Goal: Task Accomplishment & Management: Manage account settings

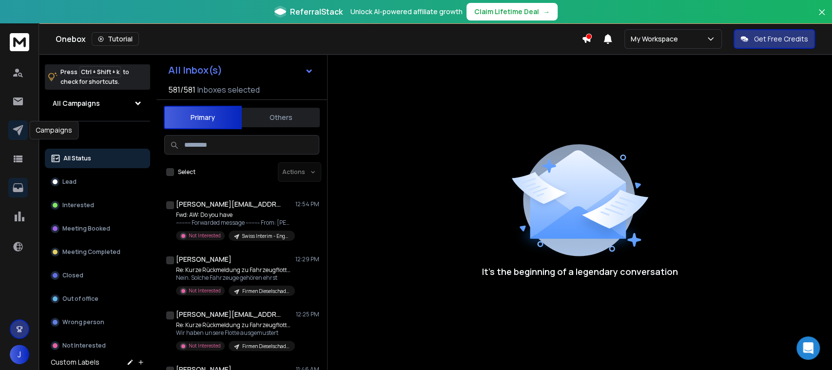
click at [15, 131] on icon at bounding box center [18, 130] width 12 height 12
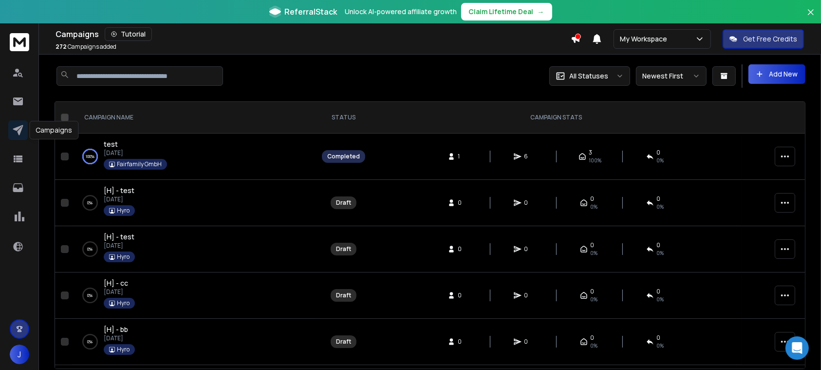
click at [117, 82] on input at bounding box center [140, 75] width 167 height 19
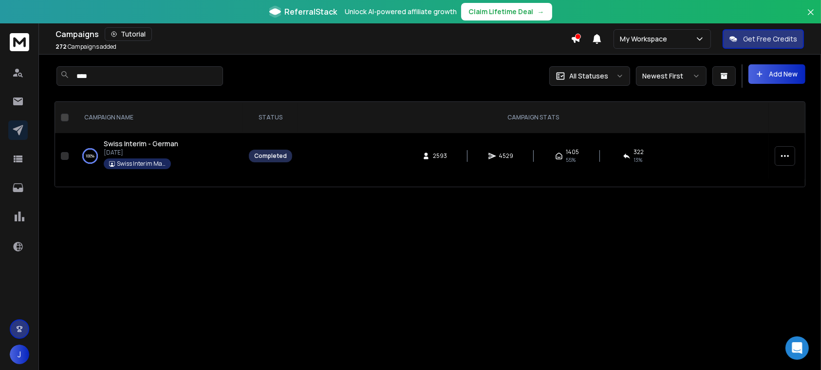
type input "****"
click at [149, 144] on span "Swiss Interim - German" at bounding box center [141, 143] width 75 height 9
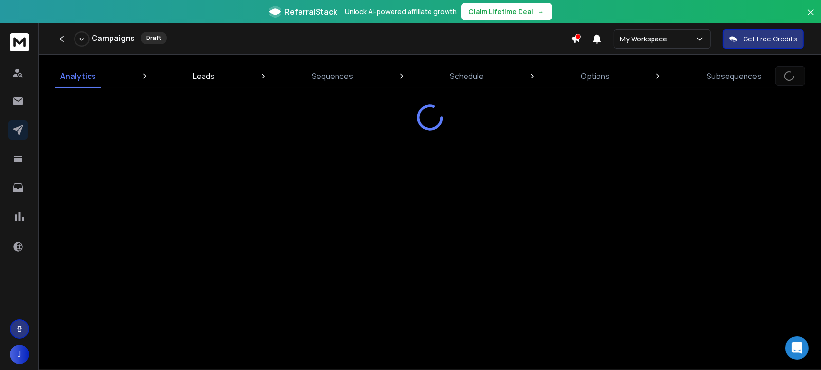
click at [196, 74] on p "Leads" at bounding box center [204, 76] width 22 height 12
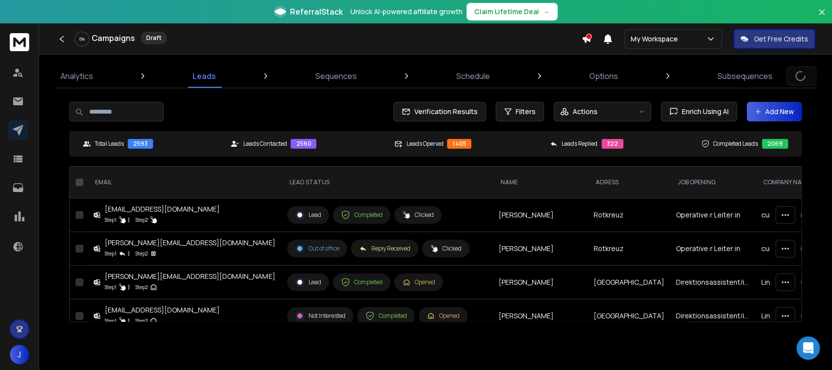
click at [782, 119] on button "Add New" at bounding box center [773, 111] width 55 height 19
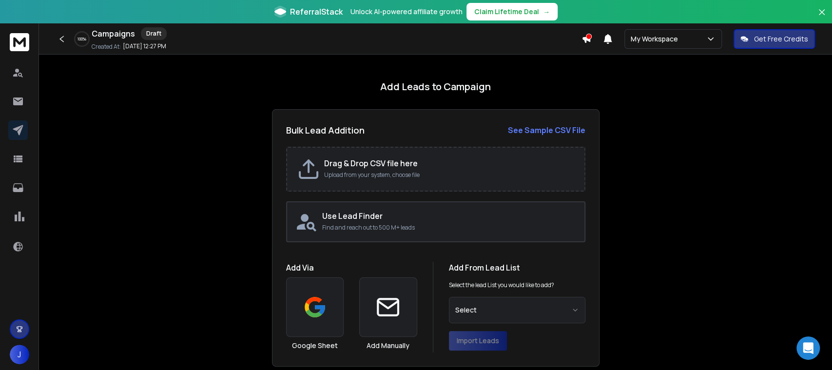
click at [393, 177] on p "Upload from your system, choose file" at bounding box center [449, 175] width 250 height 8
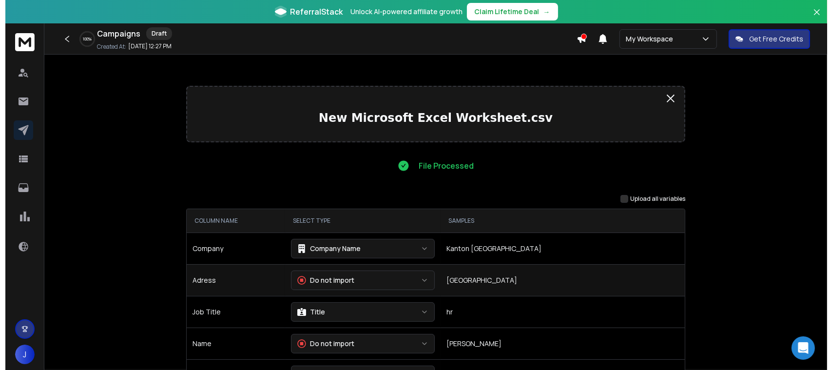
scroll to position [130, 0]
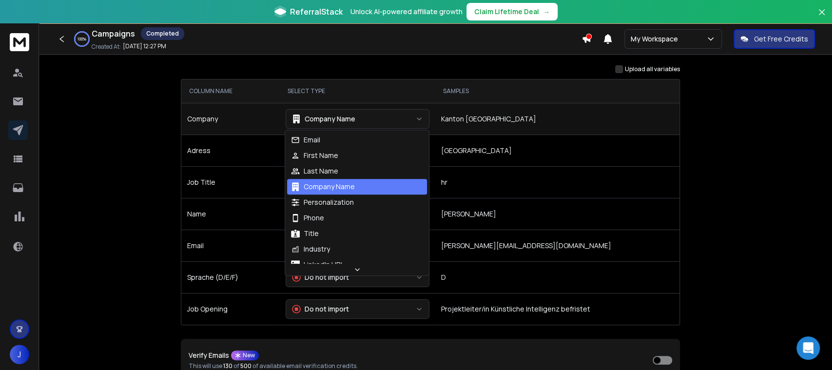
click at [377, 115] on button "Company Name" at bounding box center [357, 118] width 144 height 19
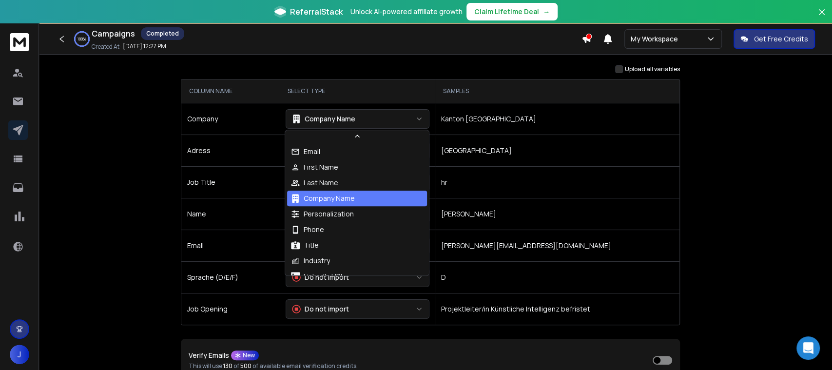
scroll to position [88, 0]
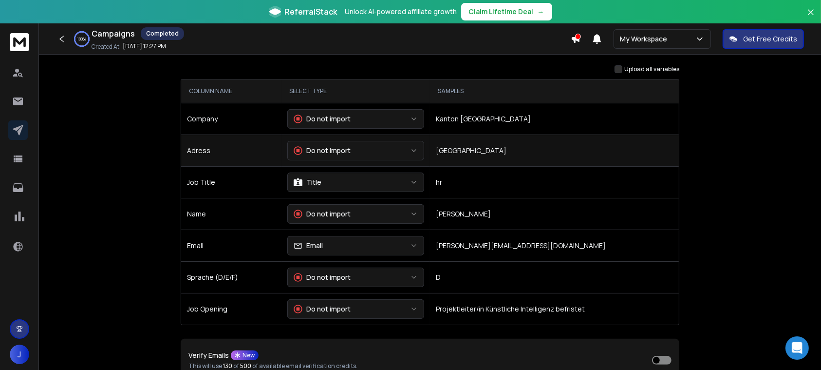
click at [338, 148] on div "Do not import" at bounding box center [322, 151] width 57 height 10
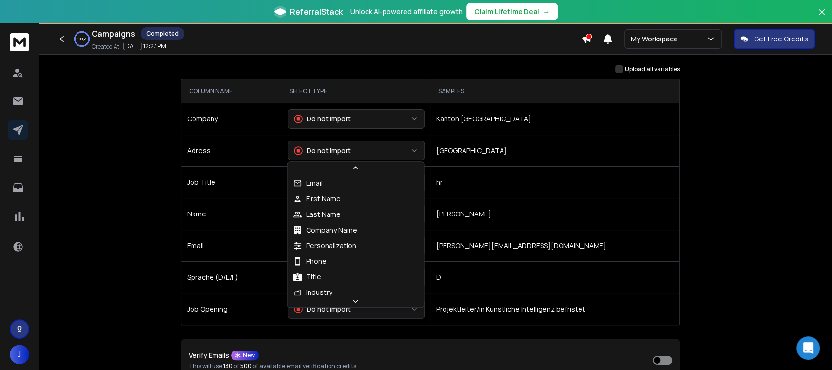
scroll to position [98, 0]
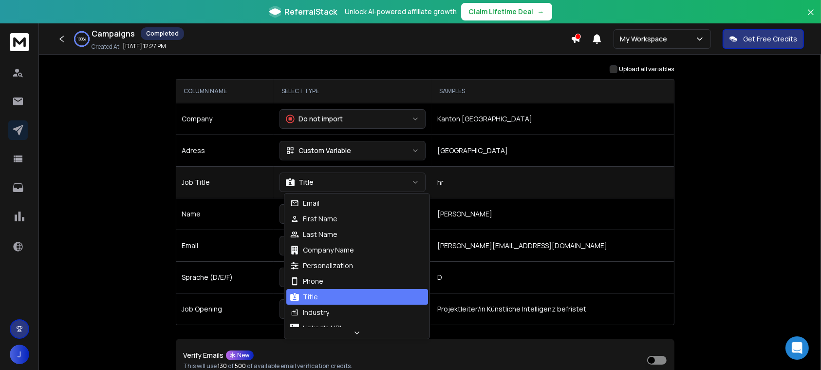
click at [335, 179] on button "Title" at bounding box center [353, 181] width 146 height 19
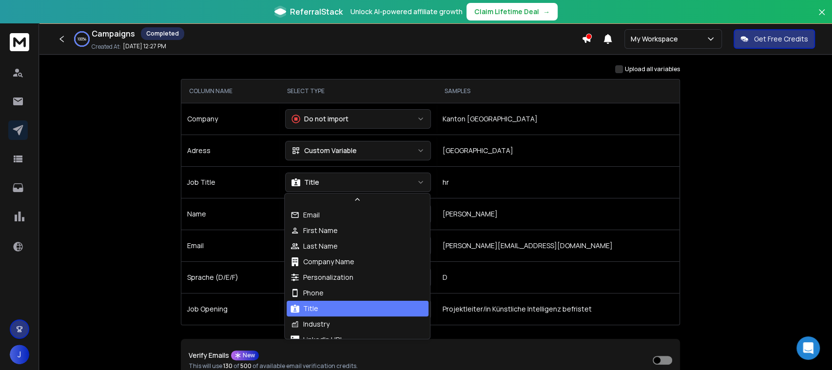
scroll to position [88, 0]
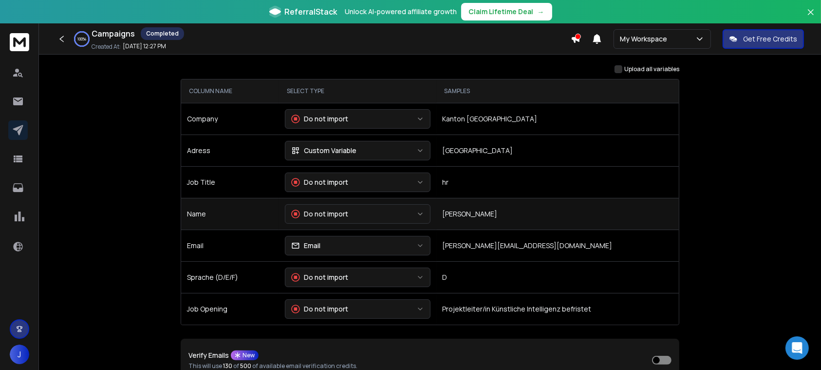
click at [344, 213] on div "Do not import" at bounding box center [319, 214] width 57 height 10
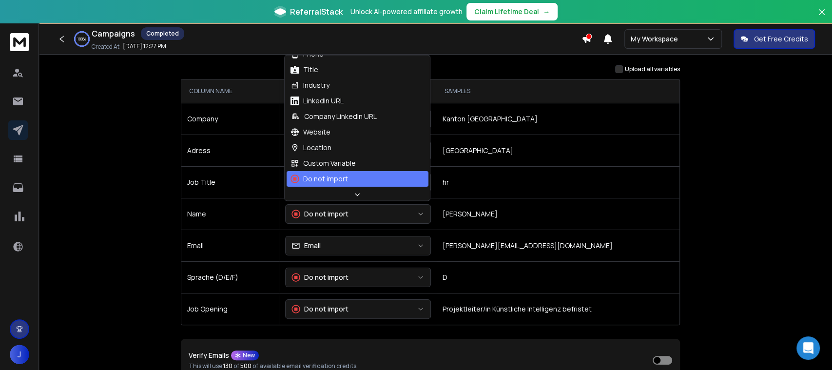
scroll to position [0, 0]
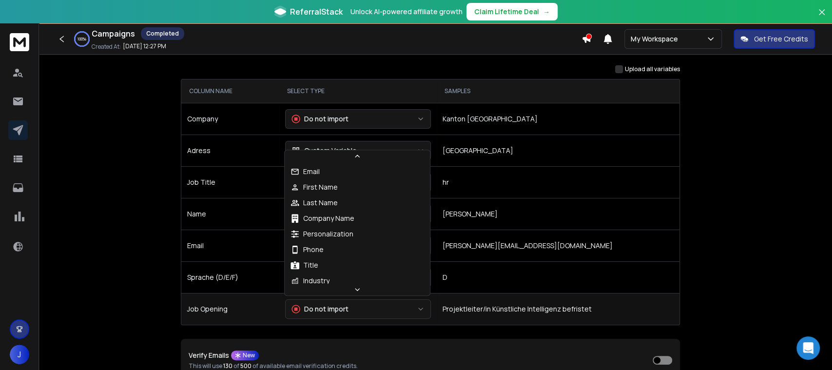
click at [323, 306] on div "Do not import" at bounding box center [319, 309] width 57 height 10
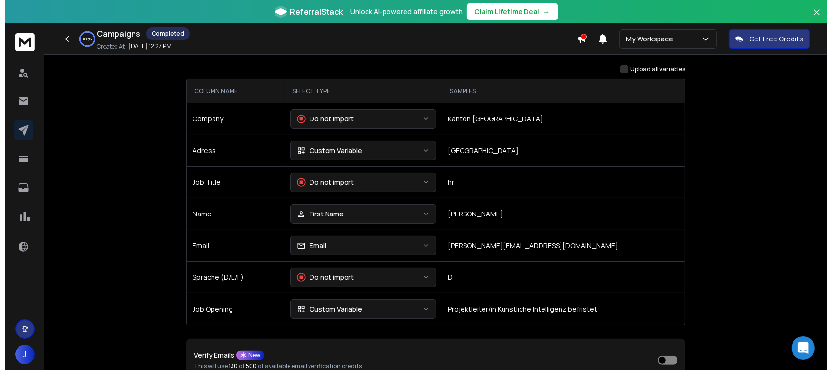
scroll to position [230, 0]
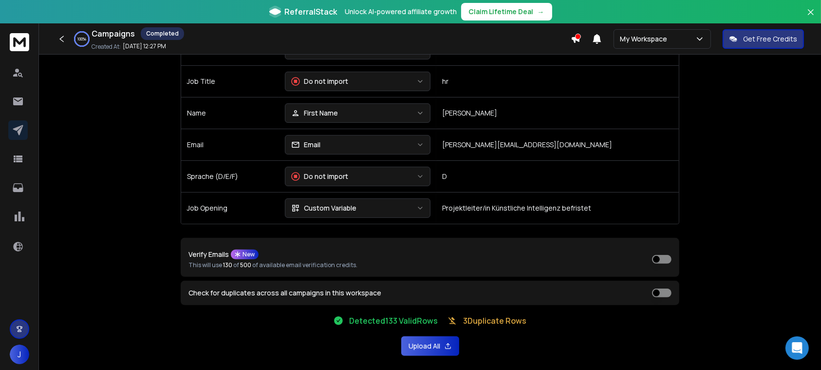
click at [431, 340] on button "Upload All" at bounding box center [430, 345] width 58 height 19
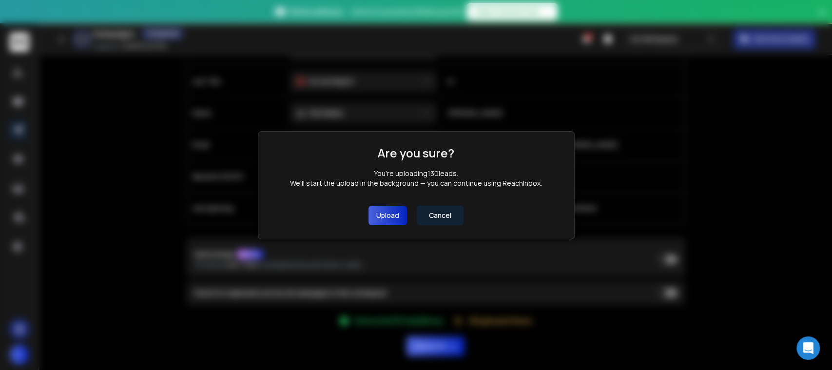
click at [396, 217] on button "Upload" at bounding box center [387, 215] width 38 height 19
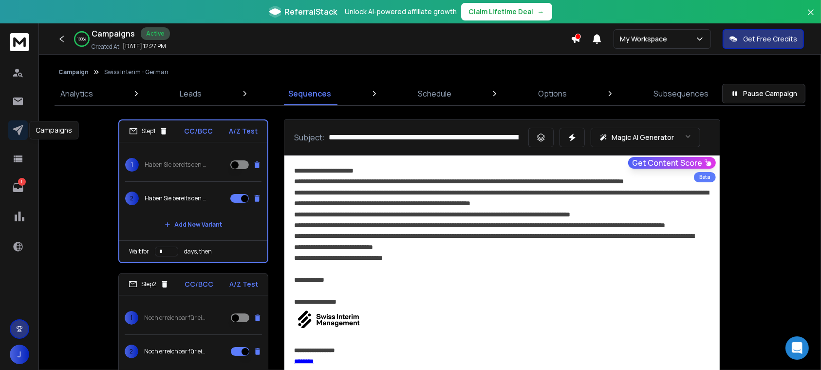
click at [20, 129] on icon at bounding box center [18, 130] width 10 height 10
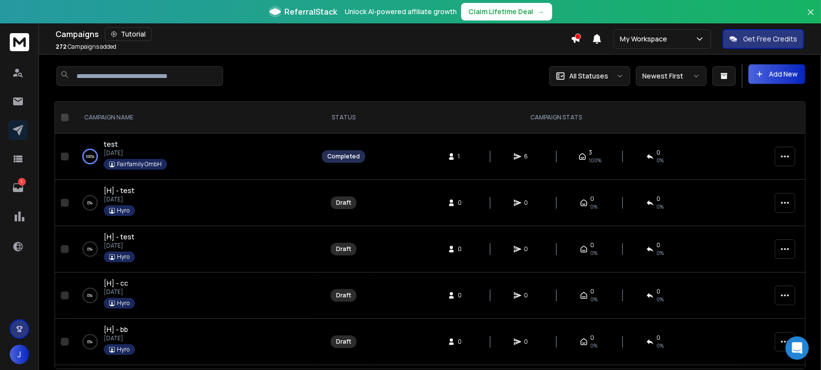
click at [145, 73] on input at bounding box center [140, 75] width 167 height 19
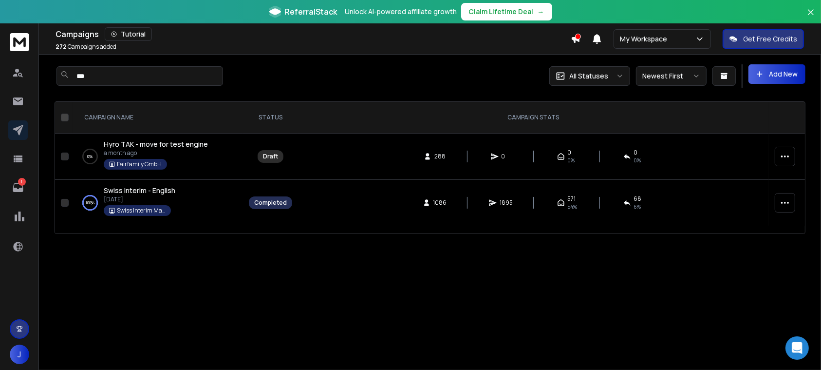
type input "***"
click at [142, 196] on p "[DATE]" at bounding box center [140, 199] width 72 height 8
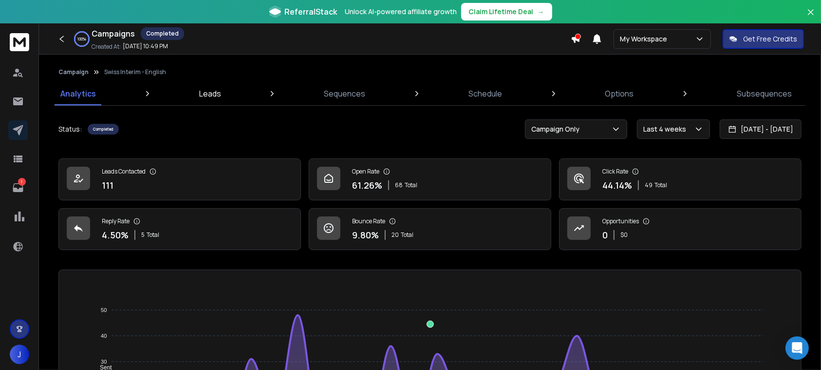
click at [218, 95] on p "Leads" at bounding box center [210, 94] width 22 height 12
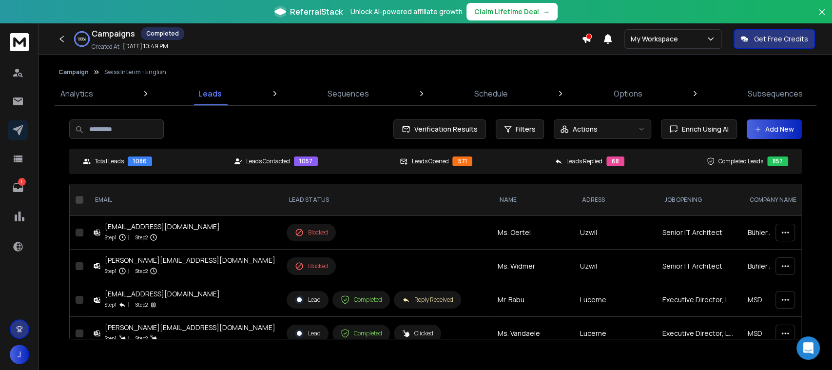
click at [786, 133] on button "Add New" at bounding box center [773, 128] width 55 height 19
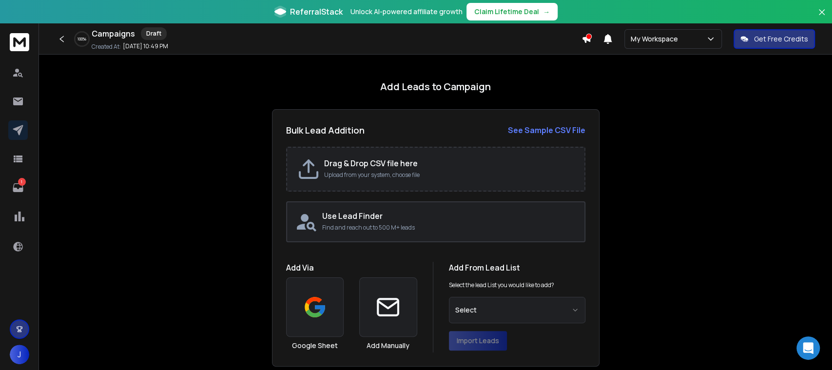
click at [338, 163] on h2 "Drag & Drop CSV file here" at bounding box center [449, 163] width 250 height 12
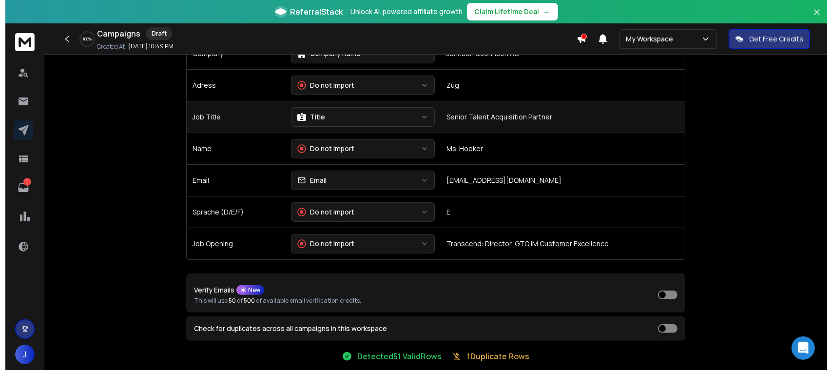
scroll to position [130, 0]
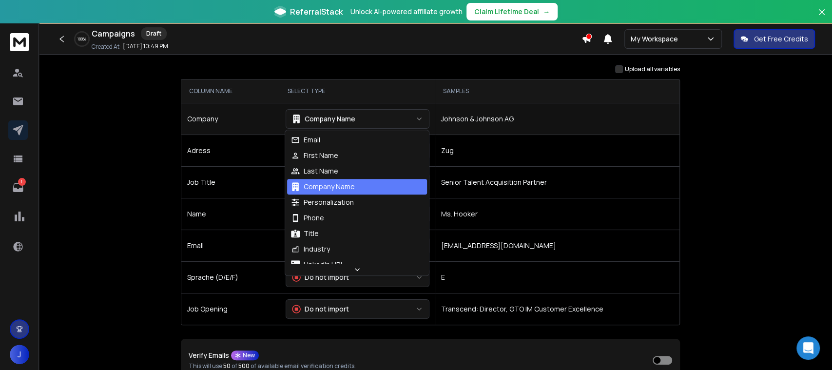
click at [331, 122] on div "Company Name" at bounding box center [323, 119] width 63 height 10
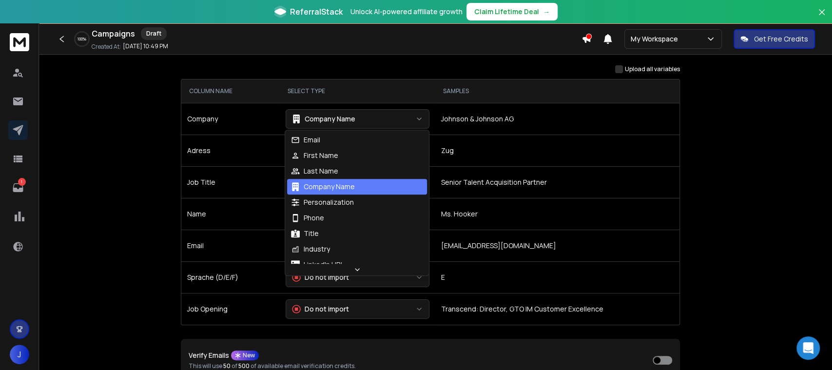
scroll to position [88, 0]
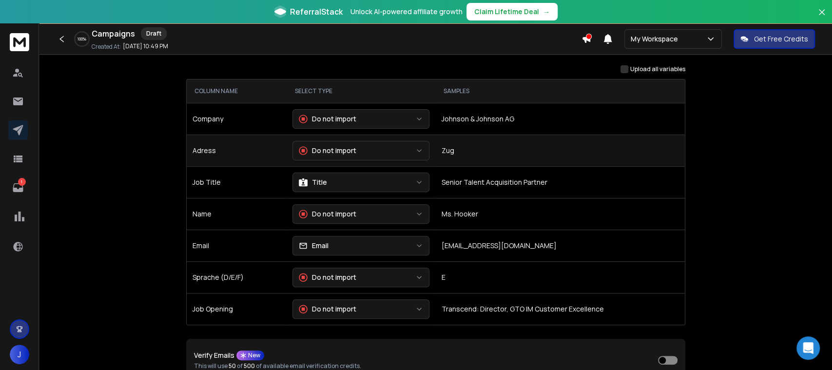
click at [324, 147] on div "Do not import" at bounding box center [327, 151] width 57 height 10
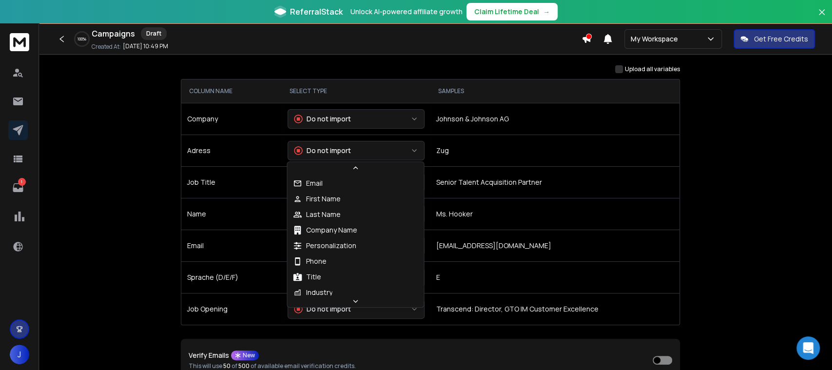
scroll to position [98, 0]
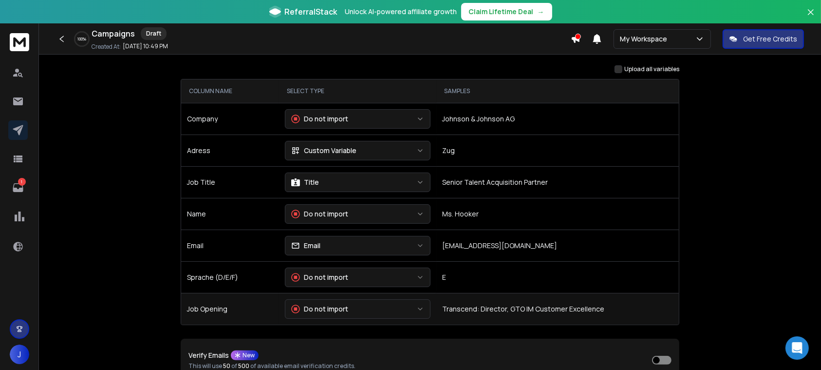
click at [309, 304] on div "Do not import" at bounding box center [319, 309] width 57 height 10
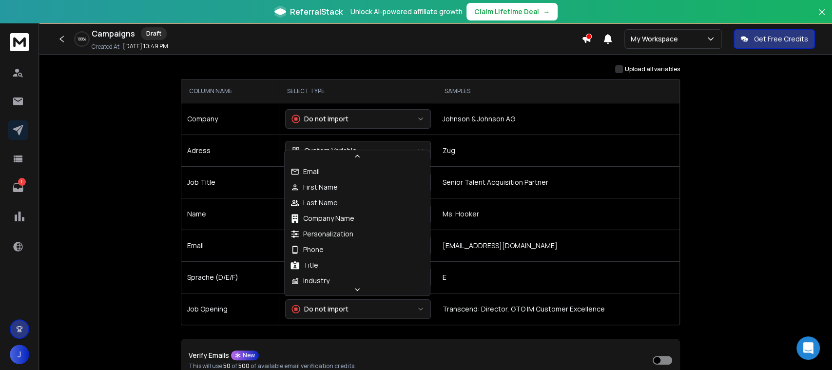
scroll to position [88, 0]
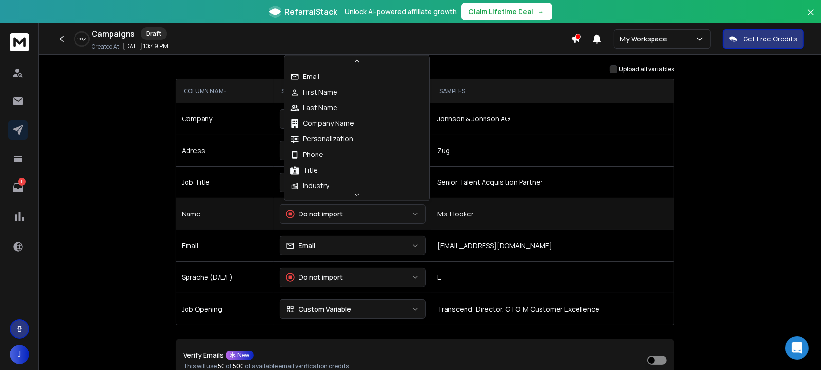
click at [321, 212] on div "Do not import" at bounding box center [314, 214] width 57 height 10
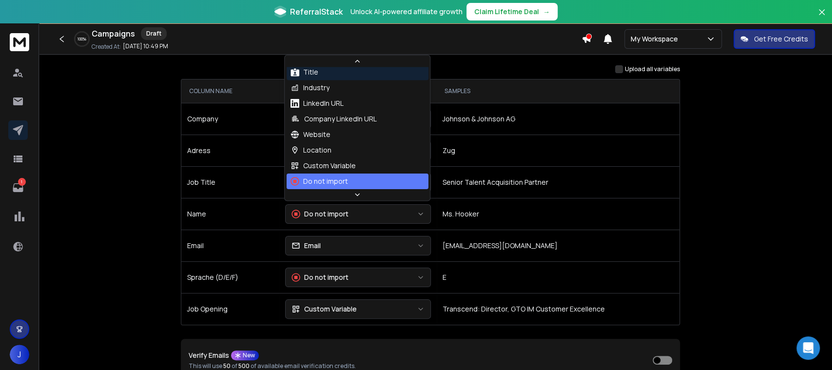
scroll to position [0, 0]
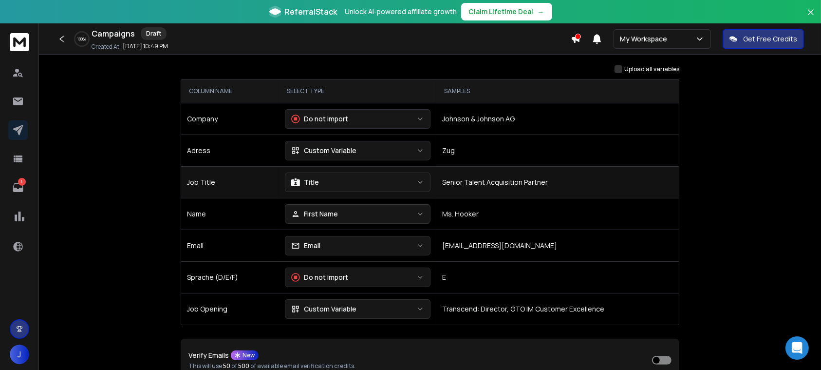
click at [320, 181] on button "Title" at bounding box center [358, 181] width 146 height 19
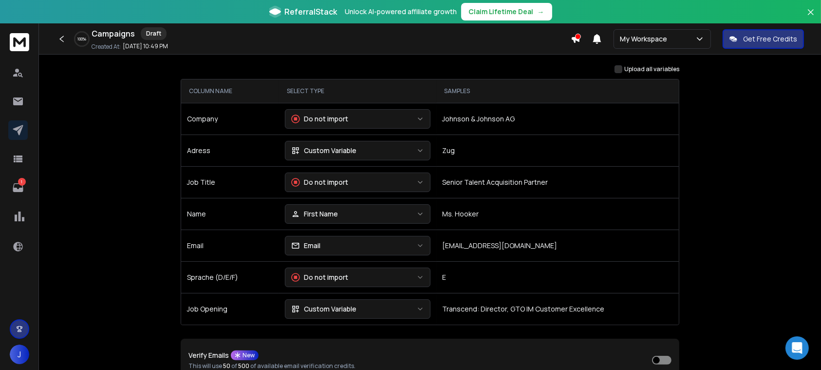
scroll to position [230, 0]
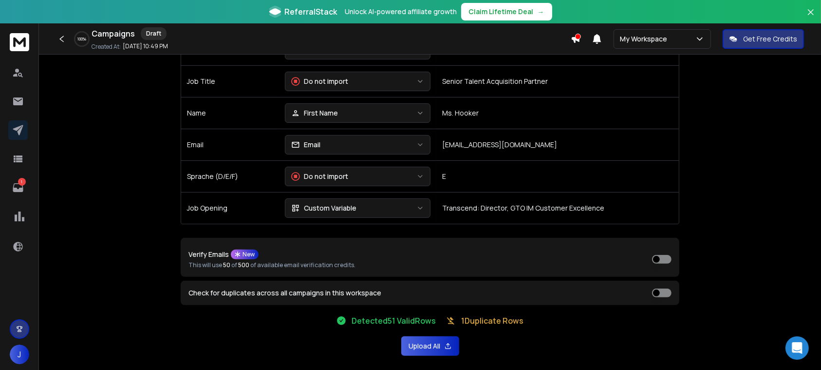
click at [420, 342] on button "Upload All" at bounding box center [430, 345] width 58 height 19
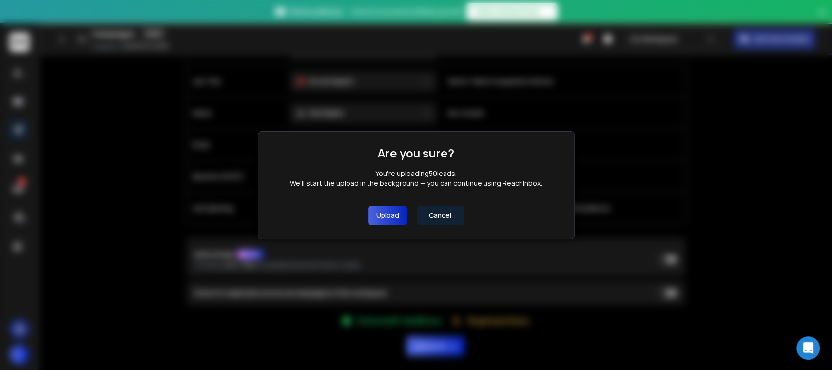
click at [382, 211] on button "Upload" at bounding box center [387, 215] width 38 height 19
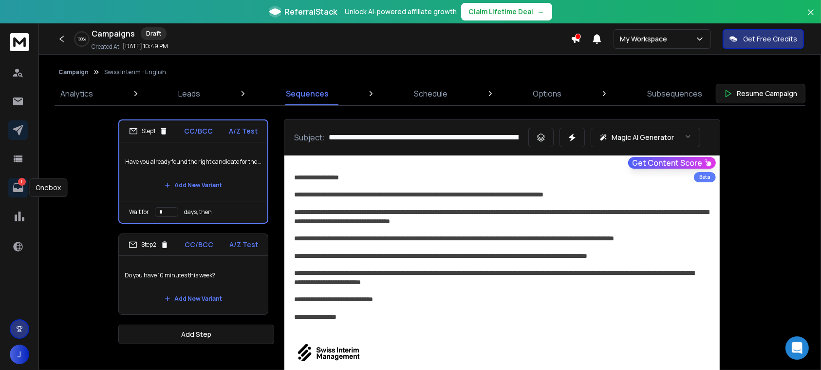
click at [16, 189] on icon at bounding box center [18, 187] width 10 height 9
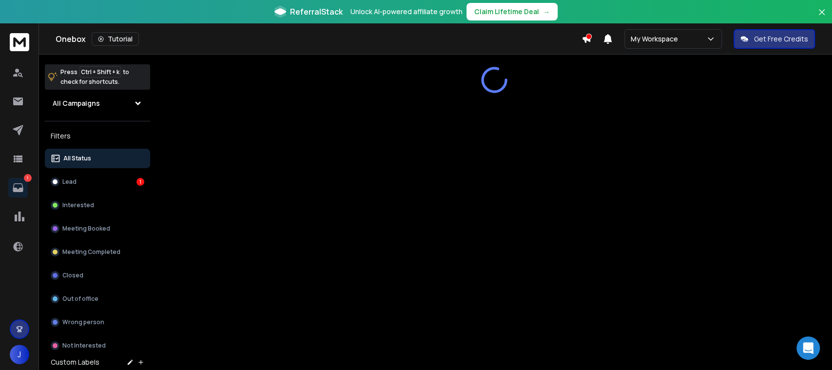
scroll to position [216, 0]
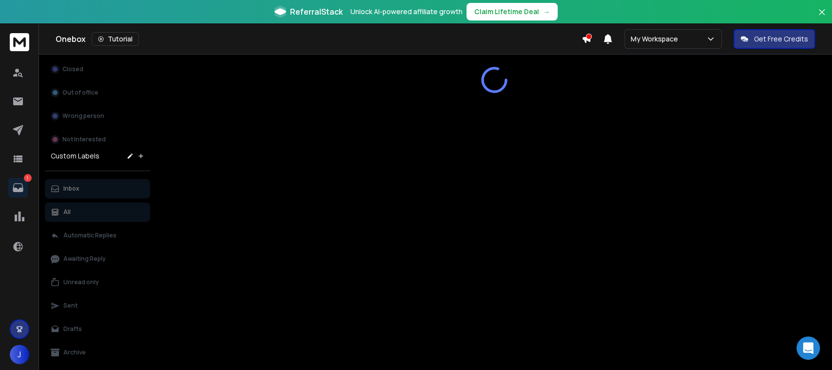
click at [83, 203] on div "Inbox All Automatic Replies Awaiting Reply Unread only Sent Drafts Archive" at bounding box center [97, 282] width 105 height 207
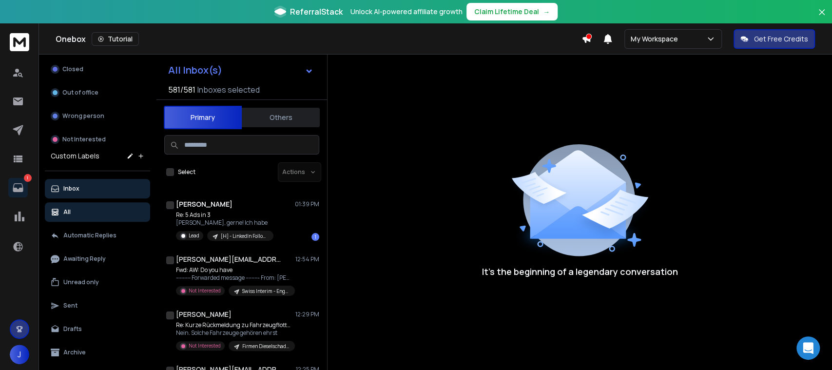
click at [83, 203] on button "All" at bounding box center [97, 211] width 105 height 19
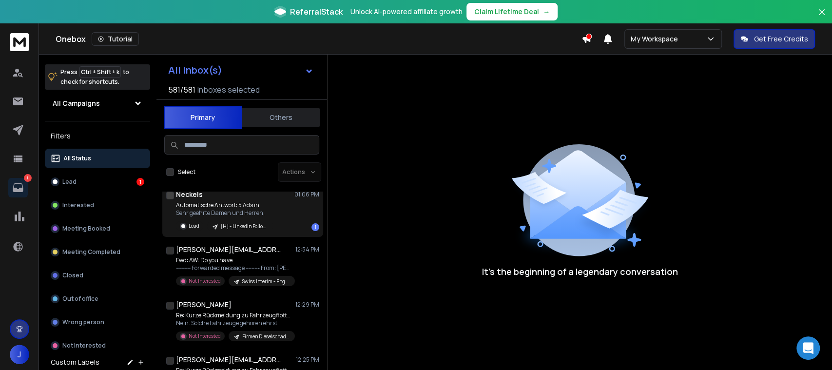
scroll to position [0, 0]
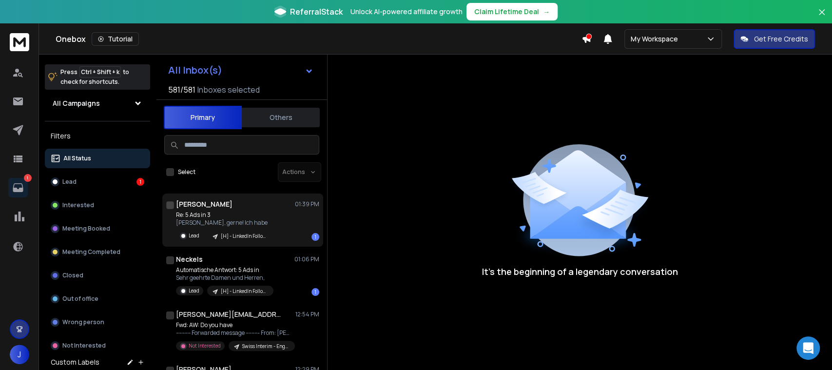
click at [292, 228] on div "Re: 5 Ads in 3 [PERSON_NAME], gerne! Ich habe Lead [H] - LinkedIn FollowUp V1 1" at bounding box center [247, 226] width 143 height 30
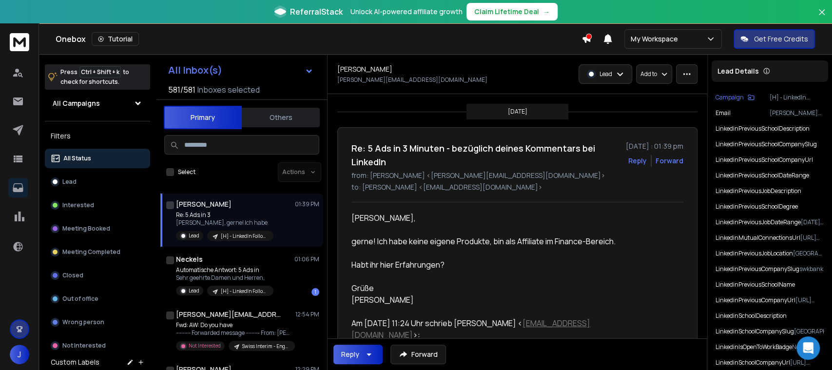
click at [398, 241] on div "gerne! Ich habe keine eigene Produkte, bin als Affiliate im Finance-Bereich." at bounding box center [493, 241] width 284 height 12
click at [399, 241] on div "gerne! Ich habe keine eigene Produkte, bin als Affiliate im Finance-Bereich." at bounding box center [493, 241] width 284 height 12
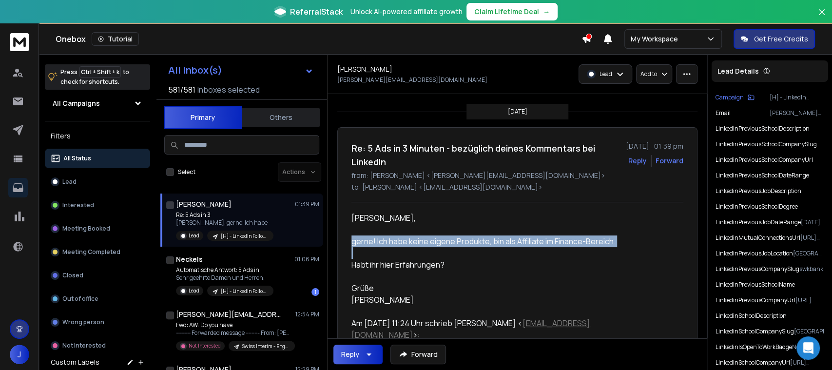
click at [399, 241] on div "gerne! Ich habe keine eigene Produkte, bin als Affiliate im Finance-Bereich." at bounding box center [493, 241] width 284 height 12
copy div "gerne! Ich habe keine eigene Produkte, bin als Affiliate im Finance-Bereich. Ha…"
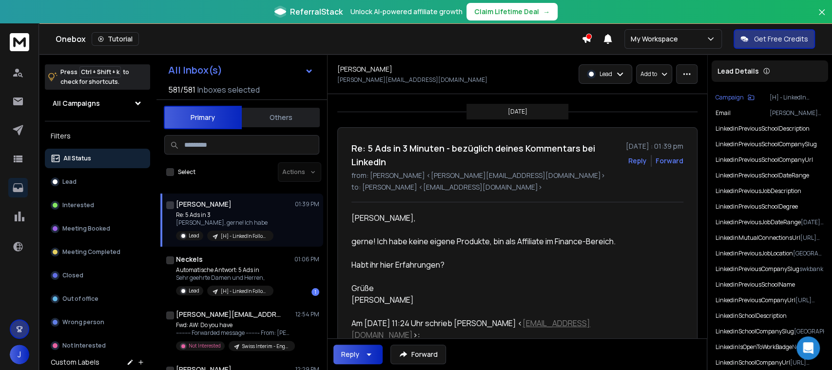
click at [603, 63] on div "[PERSON_NAME] [PERSON_NAME] [PERSON_NAME][EMAIL_ADDRESS][DOMAIN_NAME] Lead Add …" at bounding box center [516, 74] width 379 height 39
click at [604, 72] on p "Lead" at bounding box center [605, 74] width 13 height 8
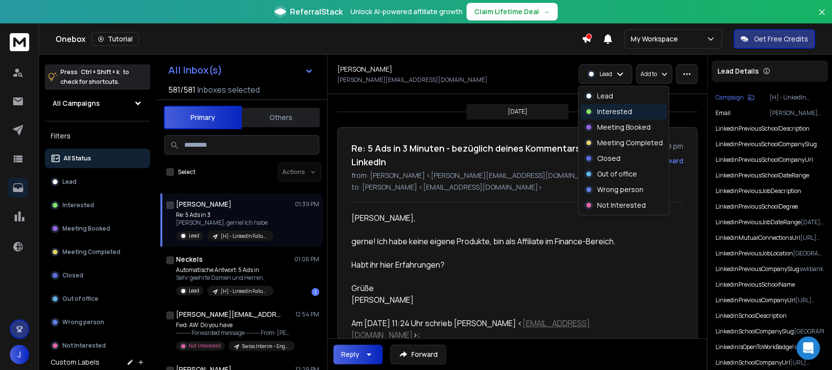
click at [598, 111] on p "Interested" at bounding box center [614, 112] width 35 height 10
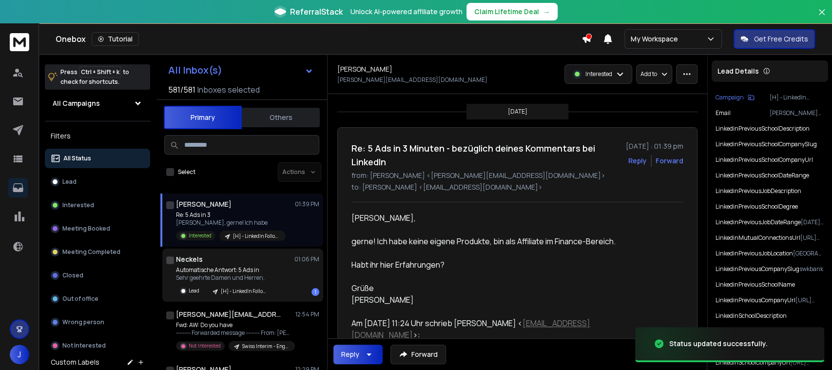
click at [269, 269] on p "Automatische Antwort: 5 Ads in" at bounding box center [224, 270] width 97 height 8
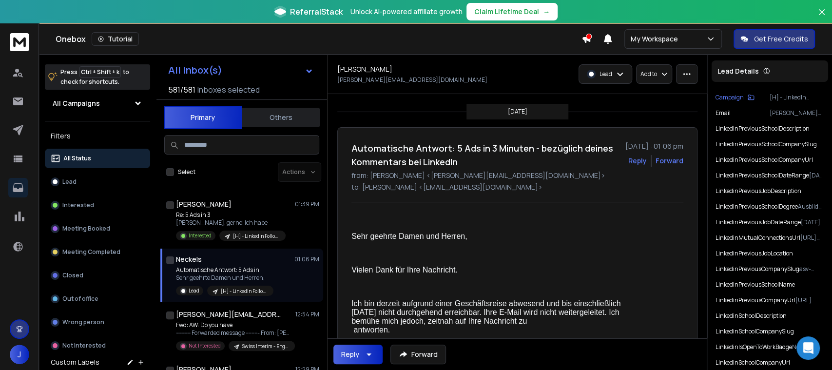
click at [397, 316] on span "Ich bin derzeit aufgrund einer Geschäftsreise abwesend und bis einschließlich […" at bounding box center [486, 316] width 271 height 34
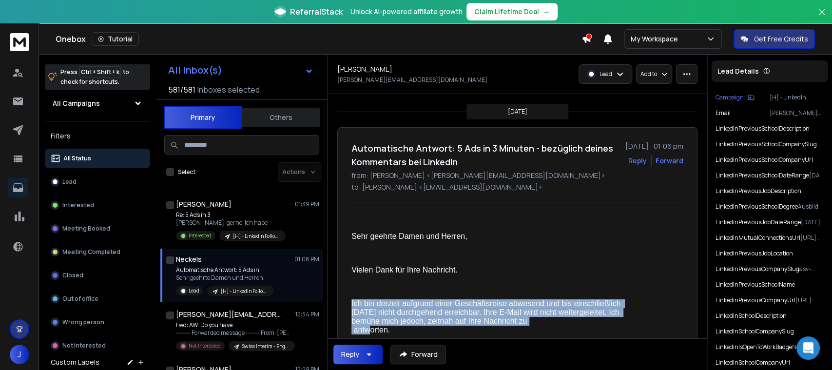
click at [397, 317] on span "Ich bin derzeit aufgrund einer Geschäftsreise abwesend und bis einschließlich […" at bounding box center [486, 316] width 271 height 34
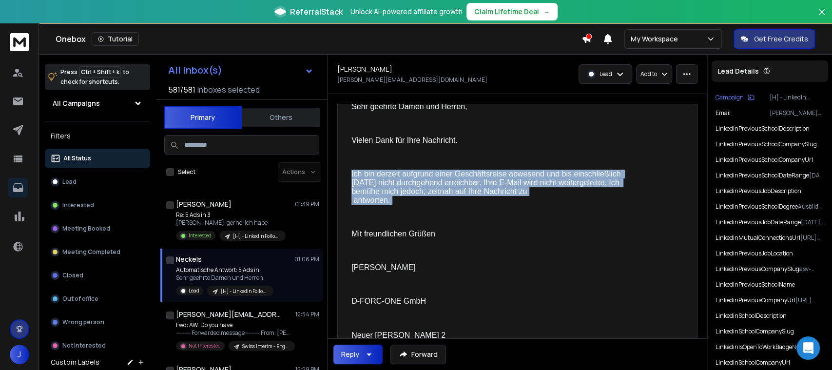
copy span "Ich bin derzeit aufgrund einer Geschäftsreise abwesend und bis einschließlich […"
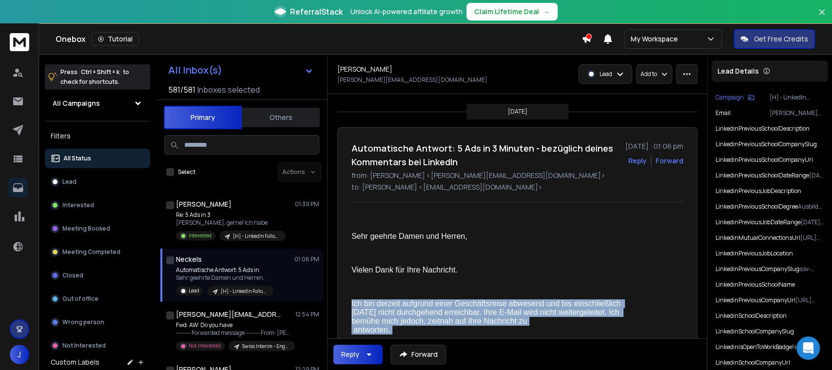
click at [610, 71] on p "Lead" at bounding box center [605, 74] width 13 height 8
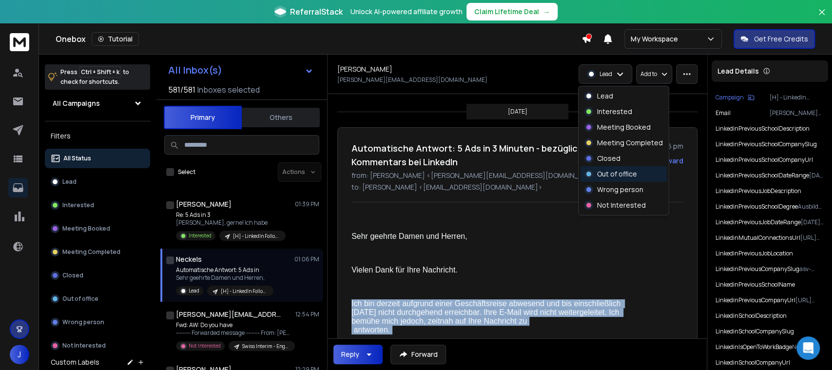
click at [609, 174] on p "Out of office" at bounding box center [617, 174] width 40 height 10
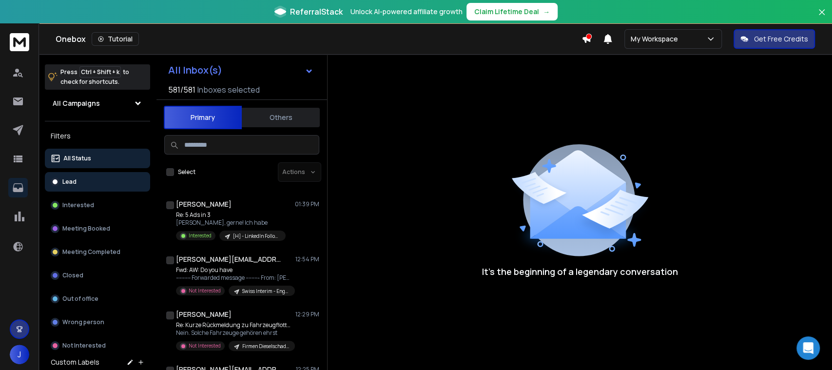
click at [53, 191] on button "Lead" at bounding box center [97, 181] width 105 height 19
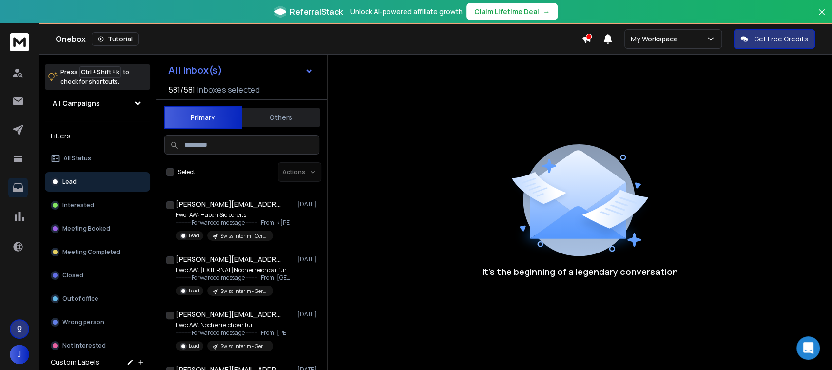
click at [78, 154] on p "All Status" at bounding box center [77, 158] width 28 height 8
